Goal: Task Accomplishment & Management: Use online tool/utility

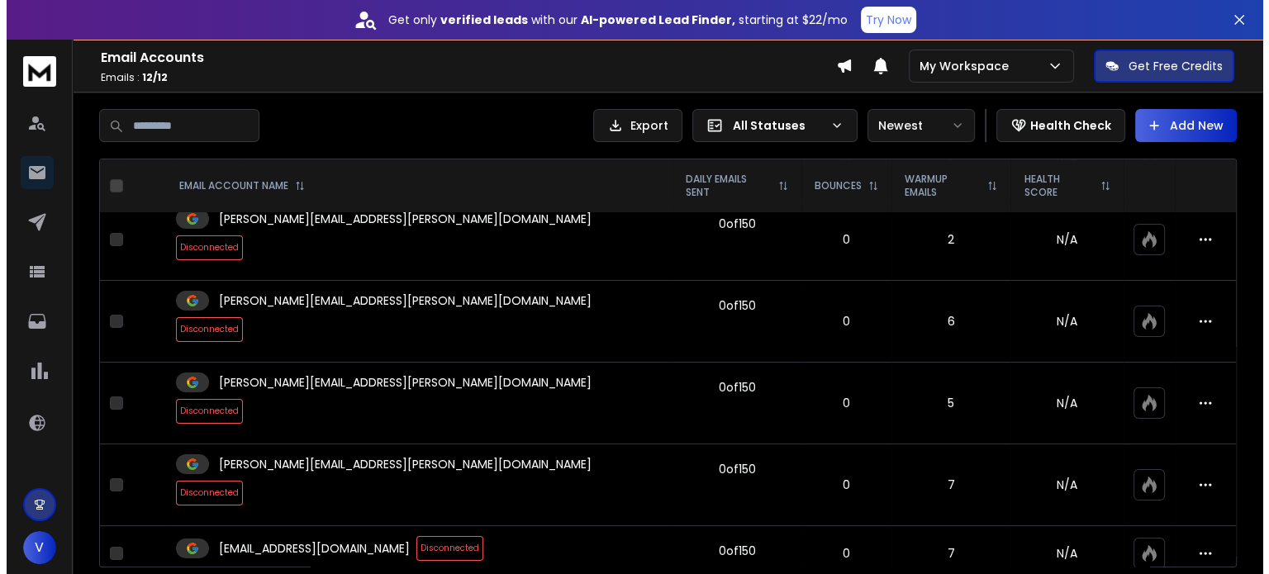
scroll to position [232, 0]
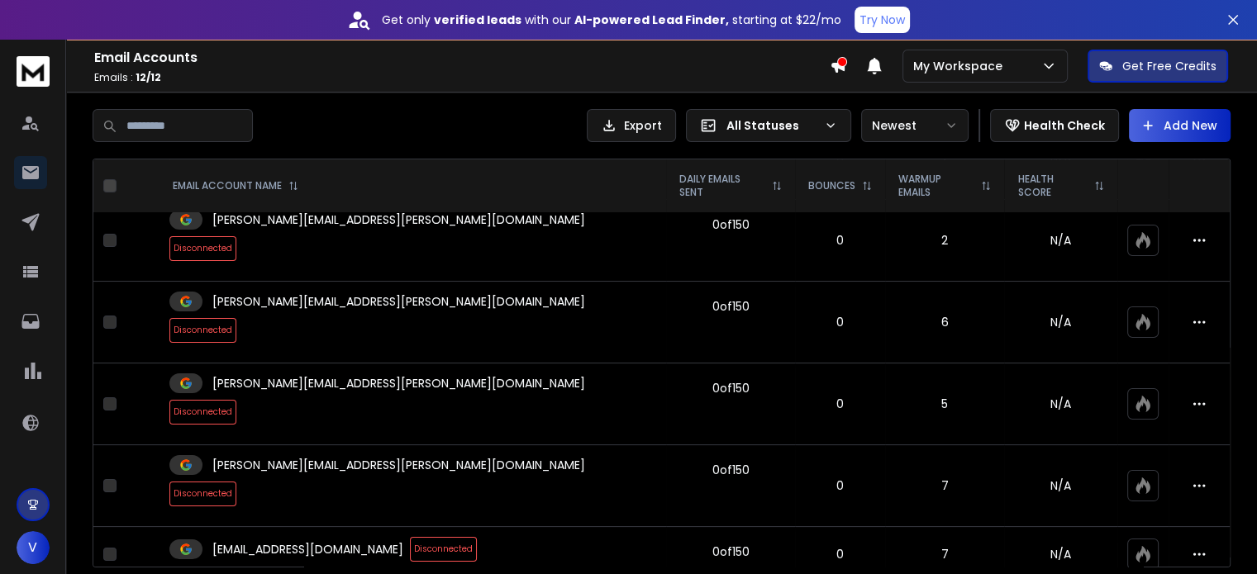
click at [11, 221] on div "V" at bounding box center [33, 310] width 66 height 541
click at [34, 233] on link at bounding box center [30, 222] width 33 height 33
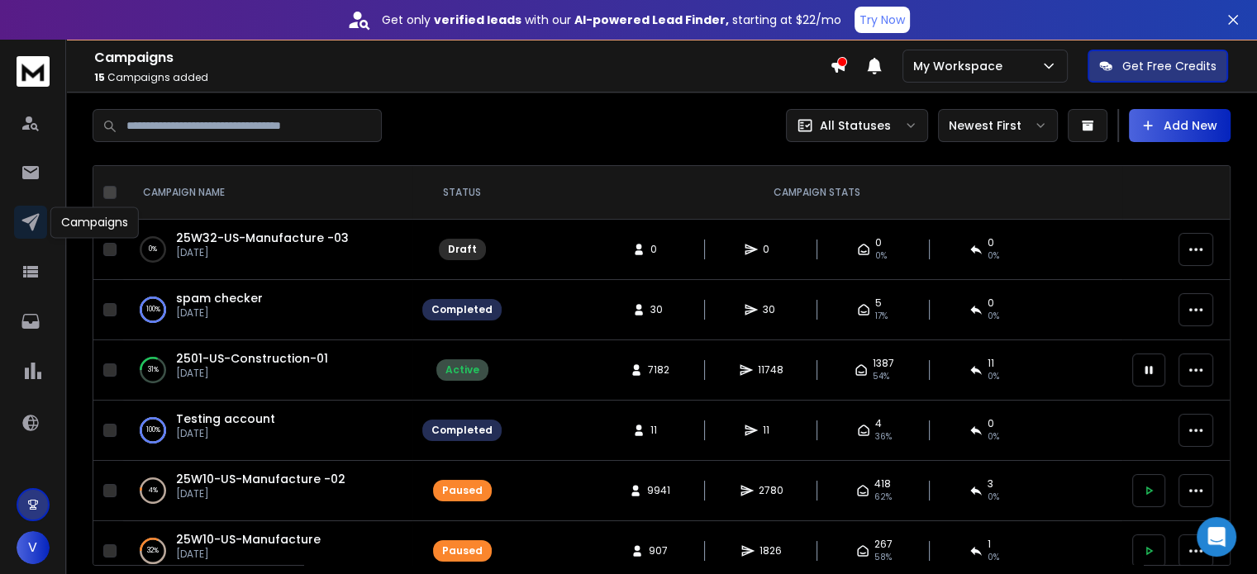
click at [246, 351] on span "2501-US-Construction-01" at bounding box center [252, 358] width 152 height 17
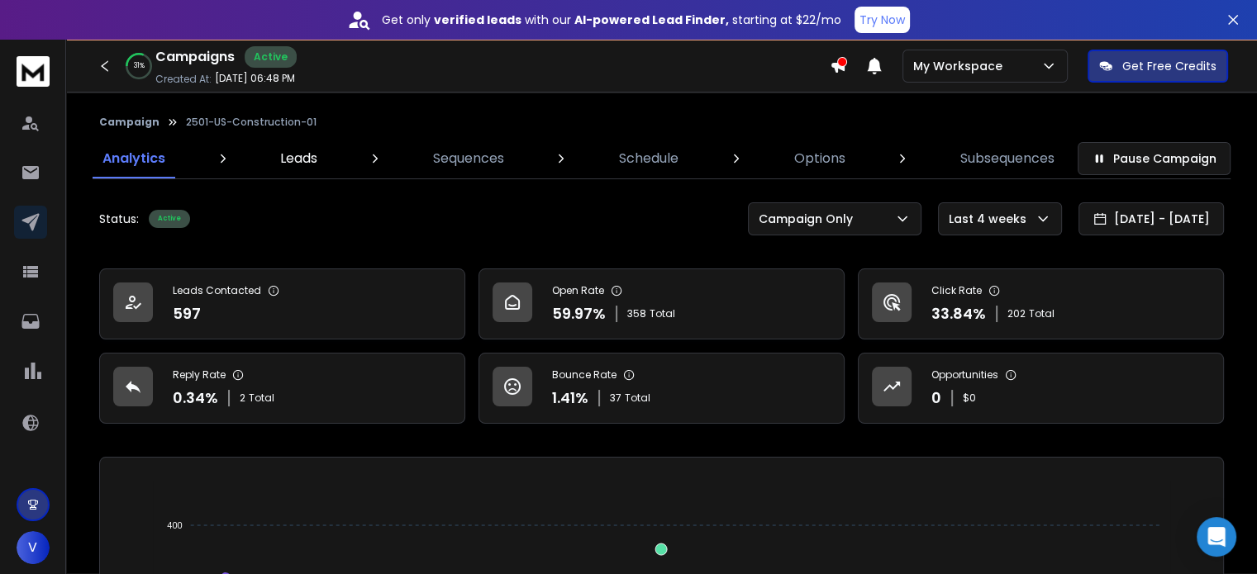
click at [303, 169] on link "Leads" at bounding box center [298, 159] width 57 height 40
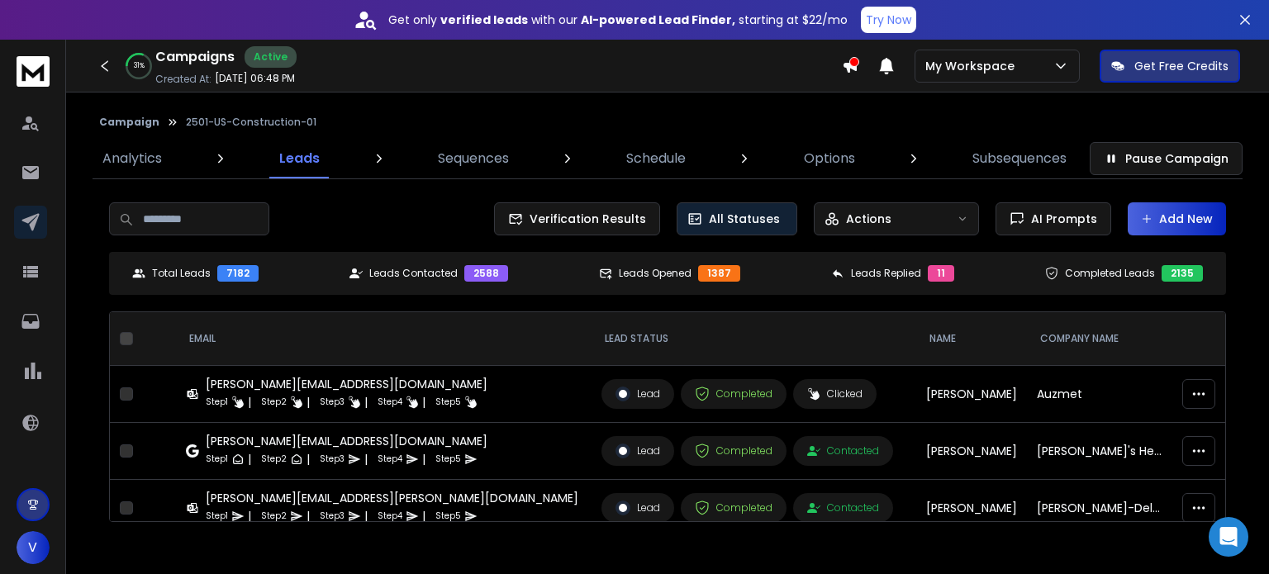
click at [766, 223] on p "All Statuses" at bounding box center [744, 219] width 71 height 17
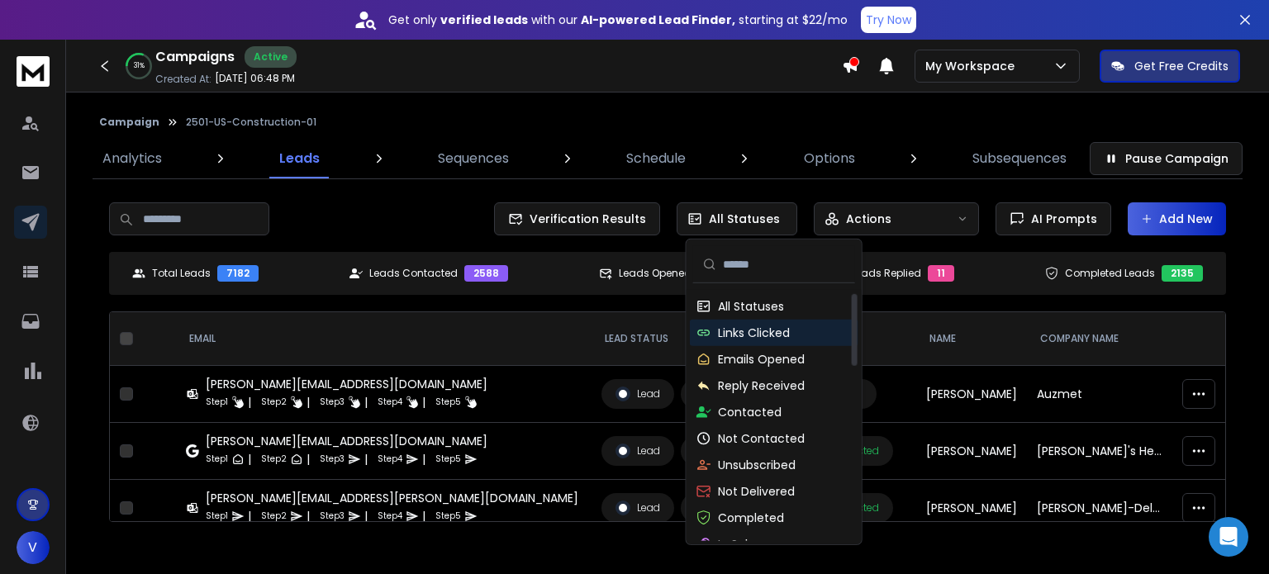
click at [768, 326] on p "Links Clicked" at bounding box center [754, 333] width 72 height 17
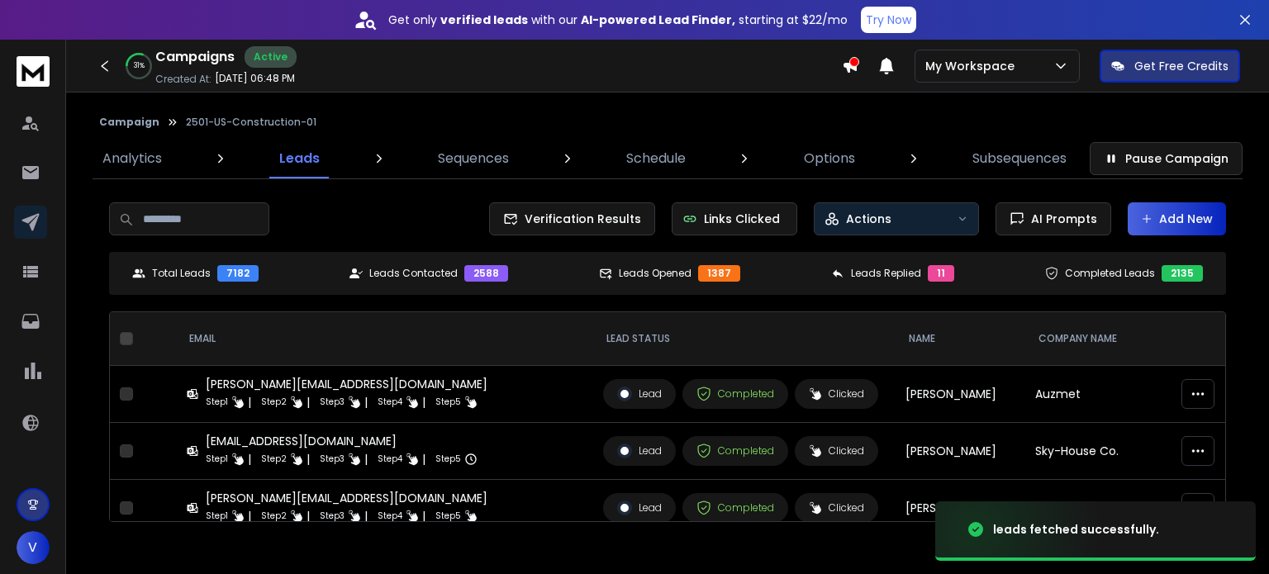
click at [929, 226] on div "Actions" at bounding box center [888, 219] width 126 height 17
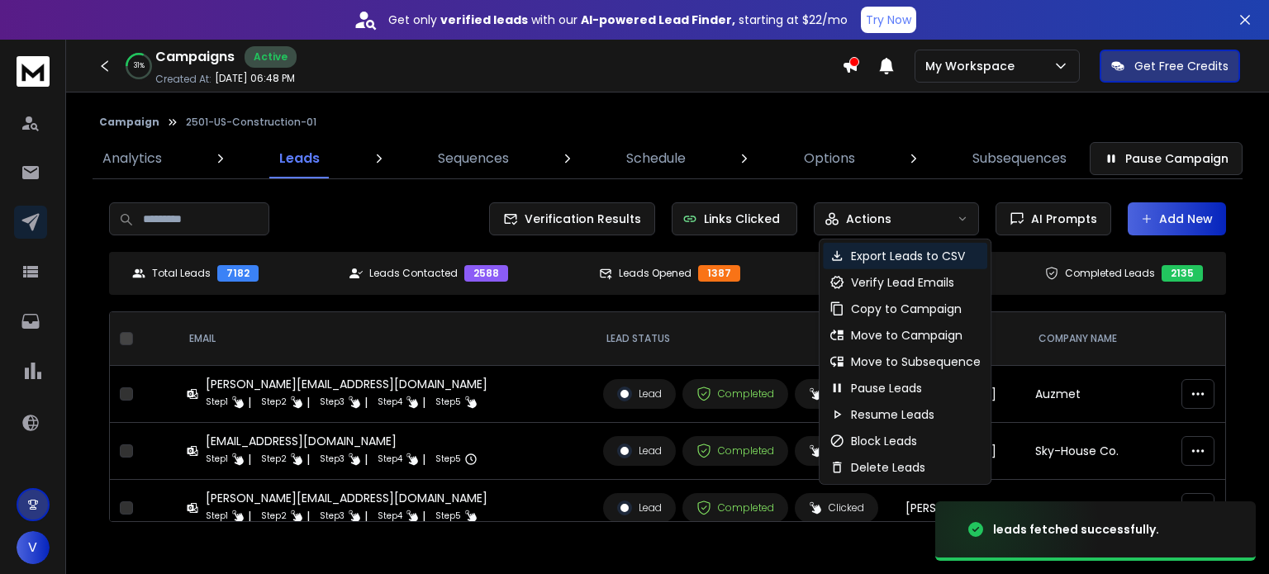
click at [887, 255] on p "Export Leads to CSV" at bounding box center [908, 256] width 114 height 17
